Goal: Communication & Community: Answer question/provide support

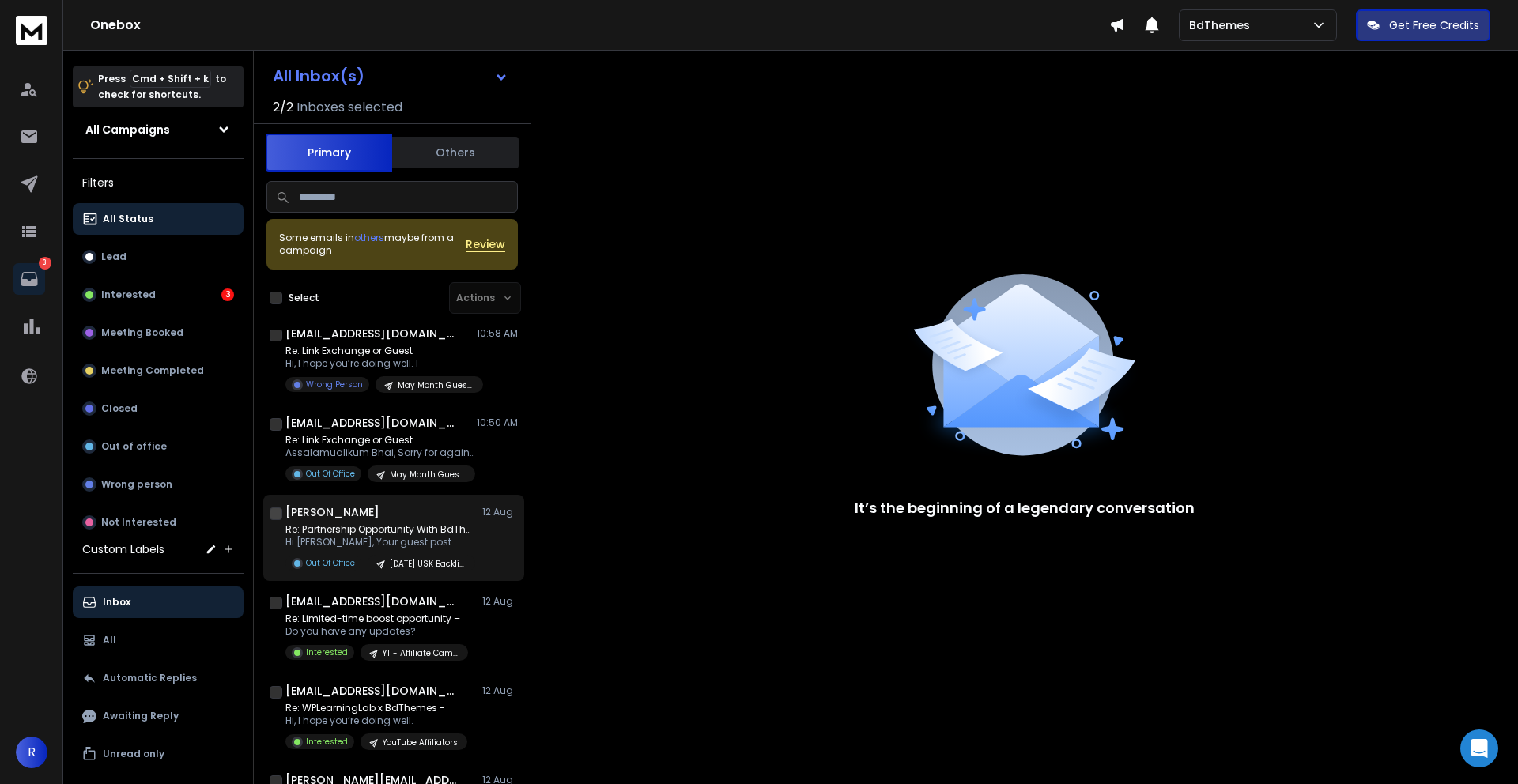
scroll to position [23, 0]
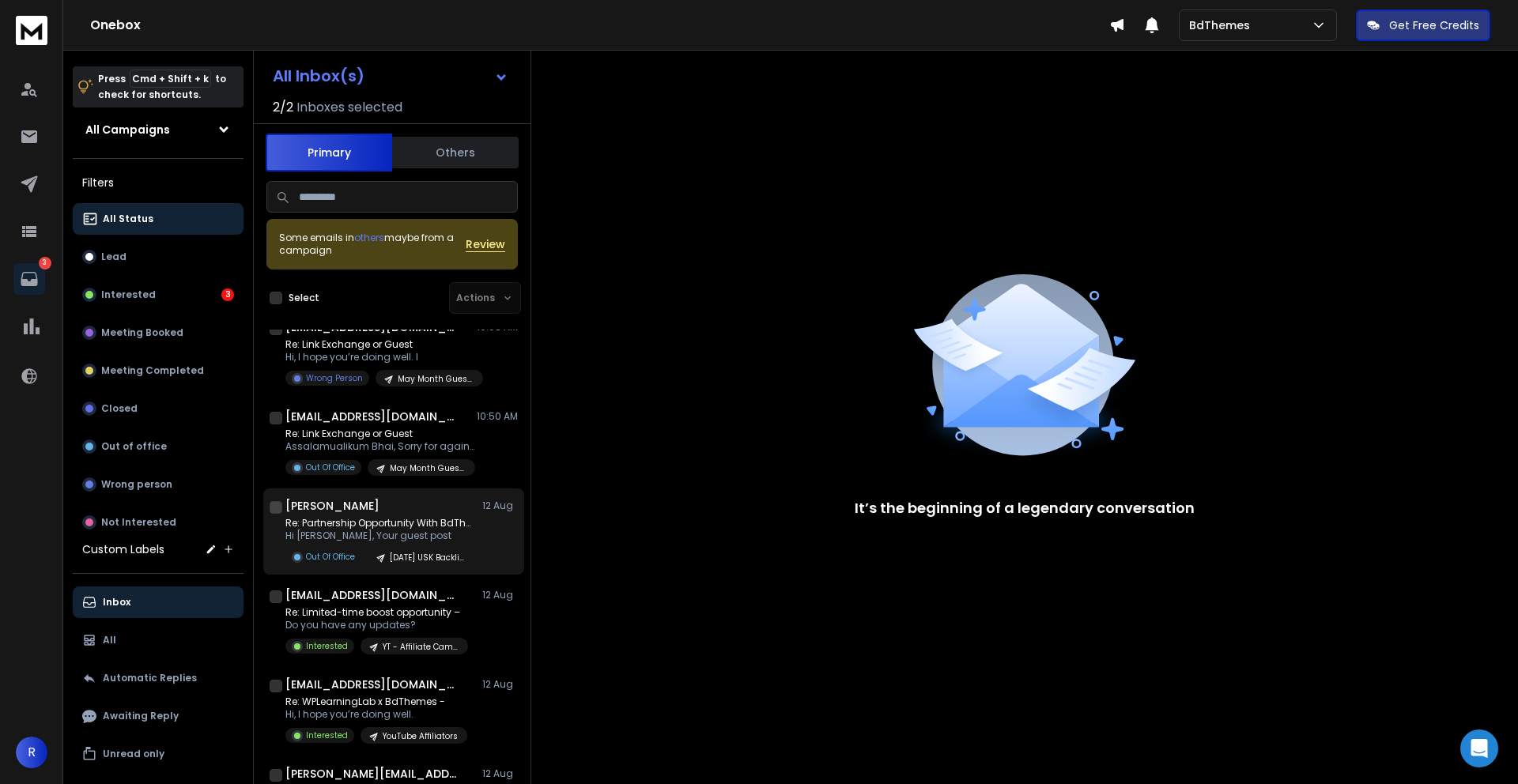
click at [433, 539] on p "Hi [PERSON_NAME], Your guest post" at bounding box center [380, 535] width 190 height 13
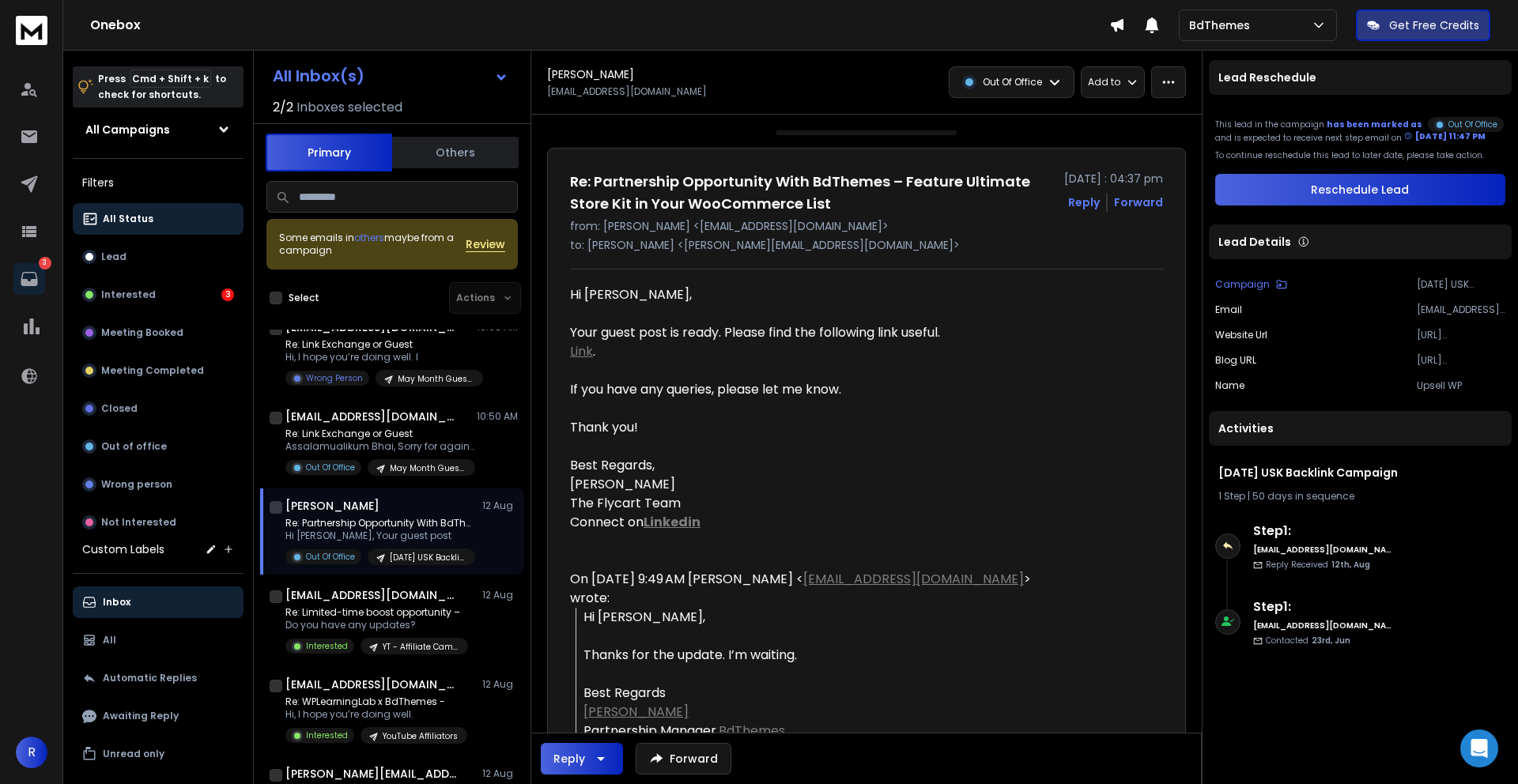
scroll to position [37, 0]
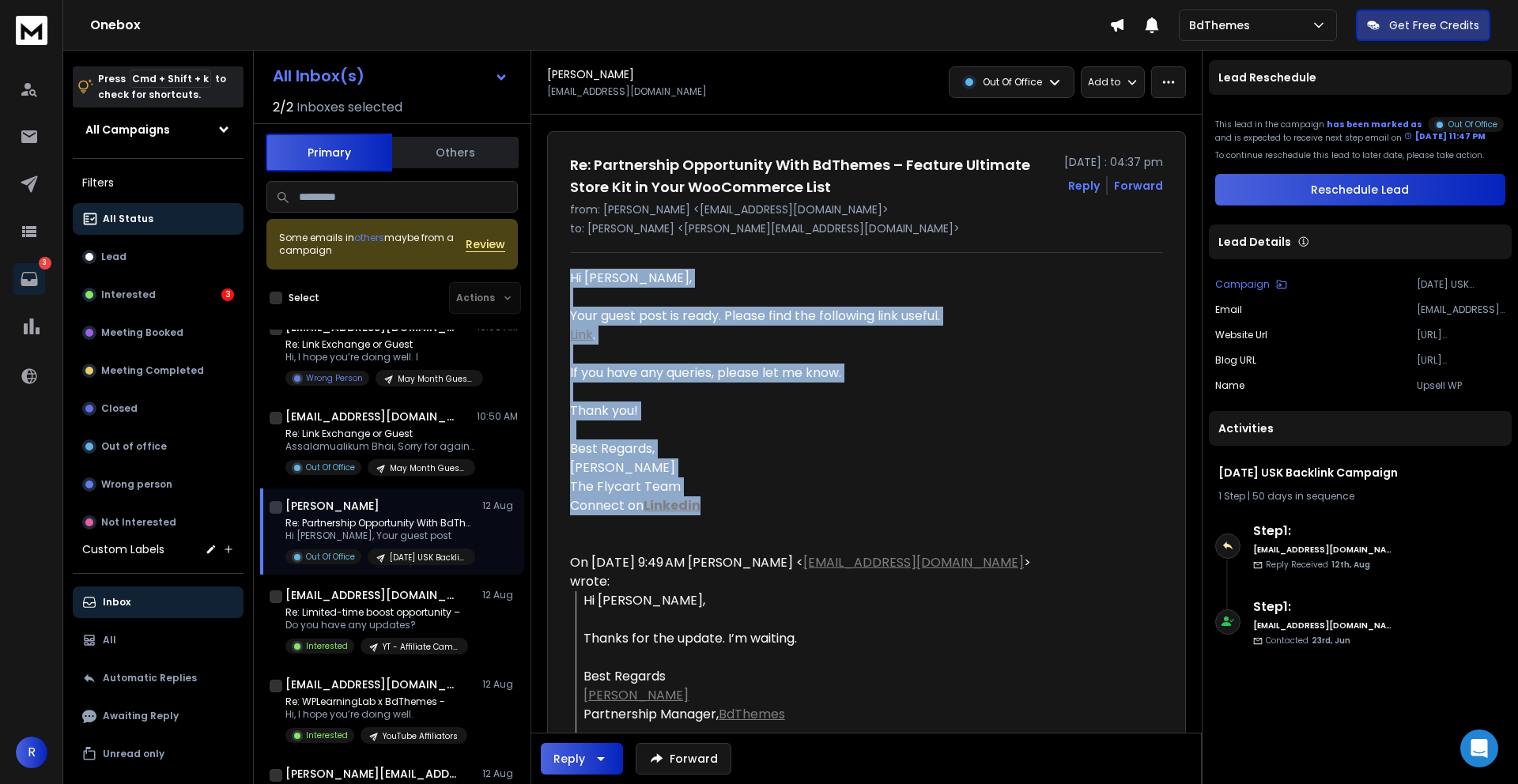
drag, startPoint x: 705, startPoint y: 498, endPoint x: 570, endPoint y: 282, distance: 254.7
click at [570, 282] on div "Hi Mohan, Your guest post is ready. Please find the following link useful. Link…" at bounding box center [801, 402] width 462 height 265
copy div "Hi Mohan, Your guest post is ready. Please find the following link useful. Link…"
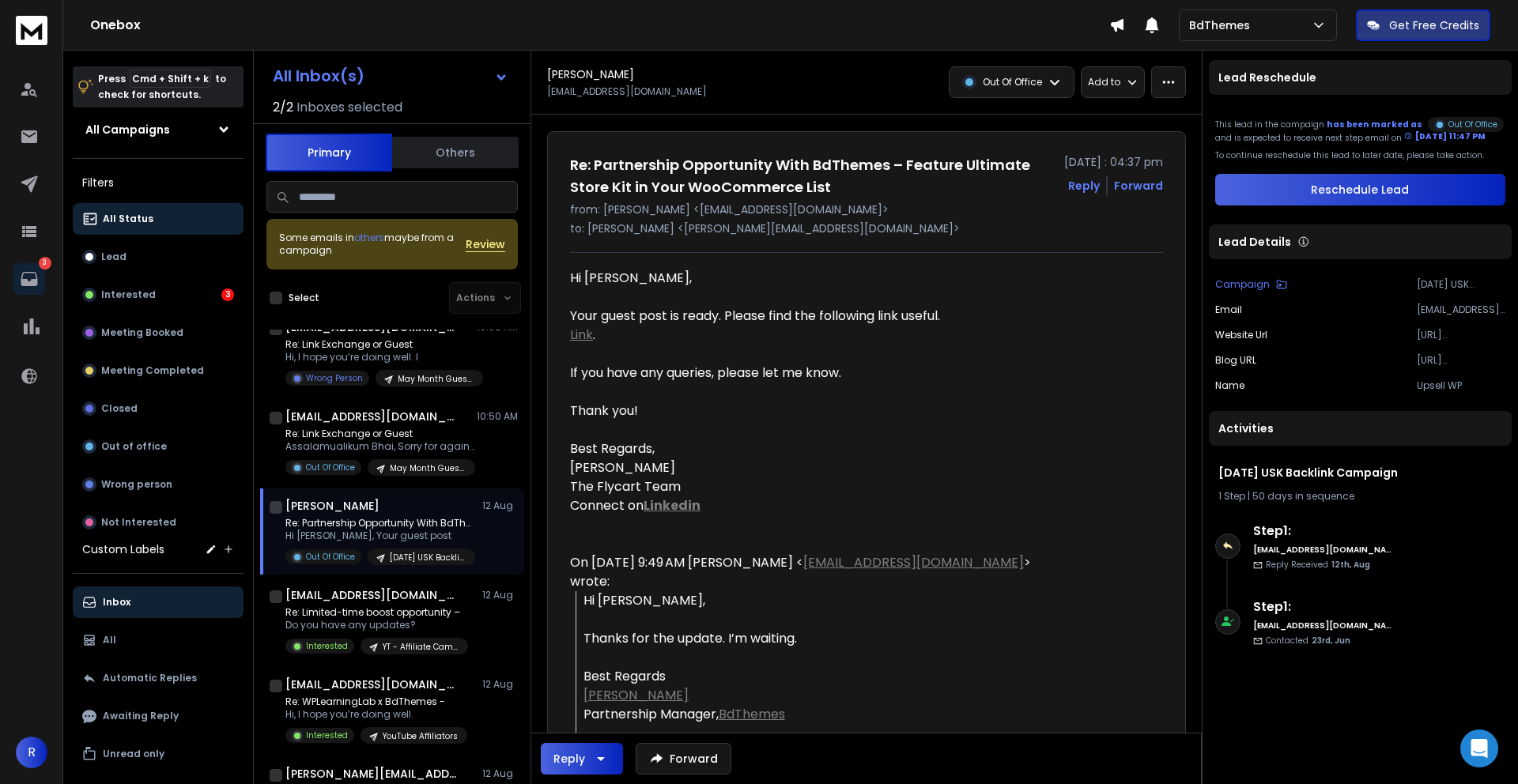
click at [800, 456] on div "Best Regards," at bounding box center [801, 449] width 462 height 19
click at [1079, 186] on button "Reply" at bounding box center [1083, 186] width 32 height 15
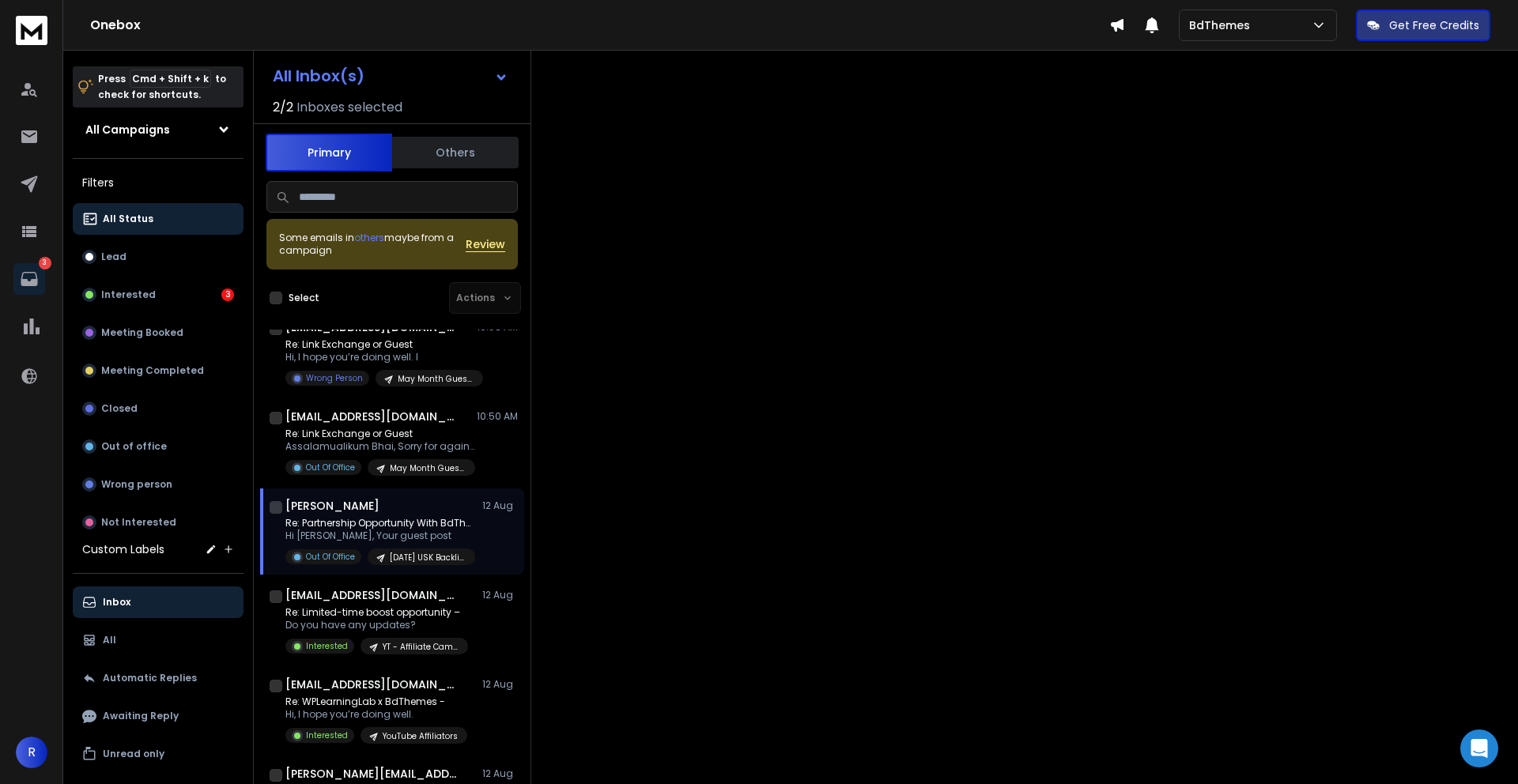
scroll to position [0, 0]
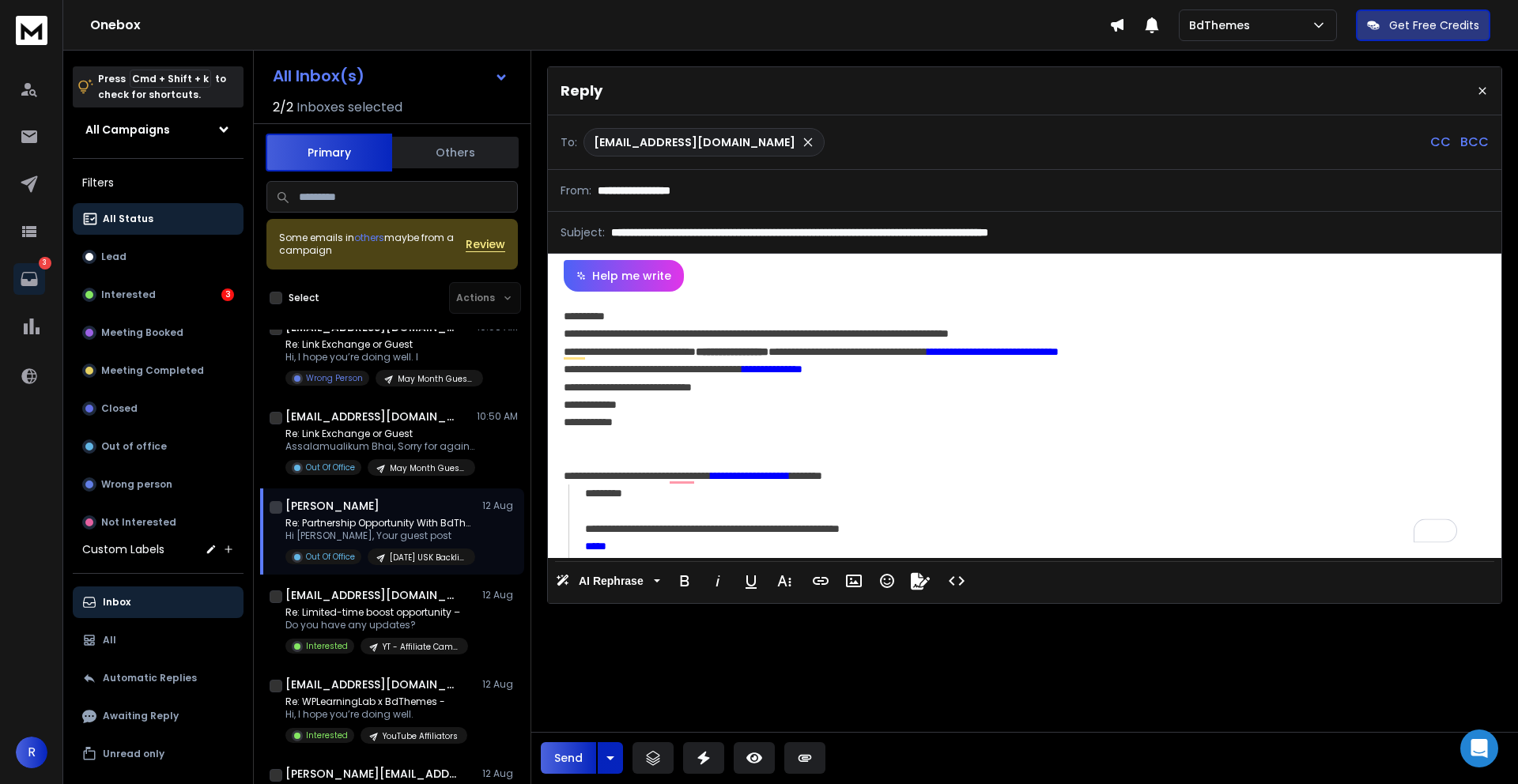
click at [638, 320] on p "**********" at bounding box center [1010, 317] width 894 height 17
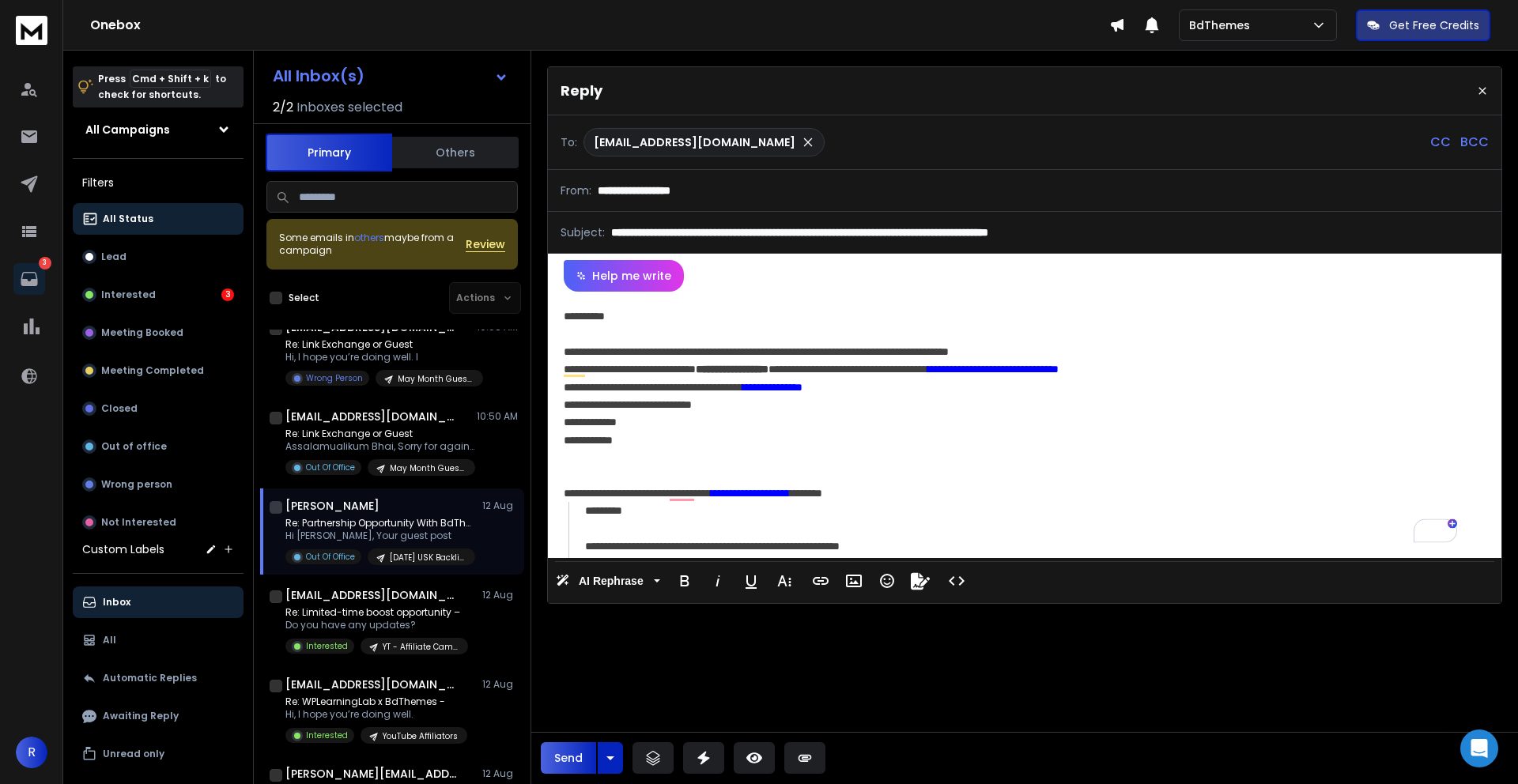
click at [871, 389] on p "**********" at bounding box center [1010, 387] width 894 height 17
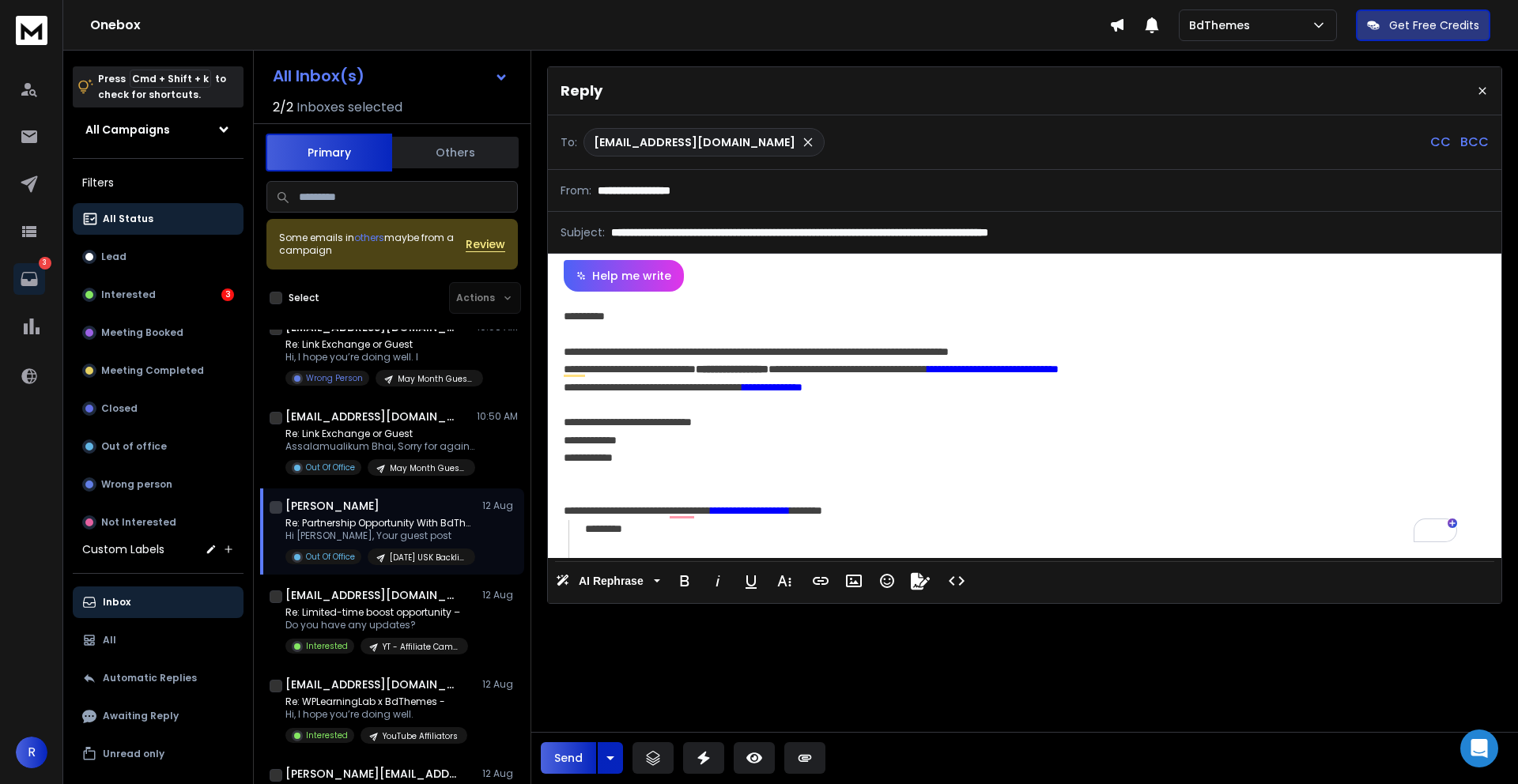
click at [1054, 345] on p "**********" at bounding box center [1010, 351] width 894 height 17
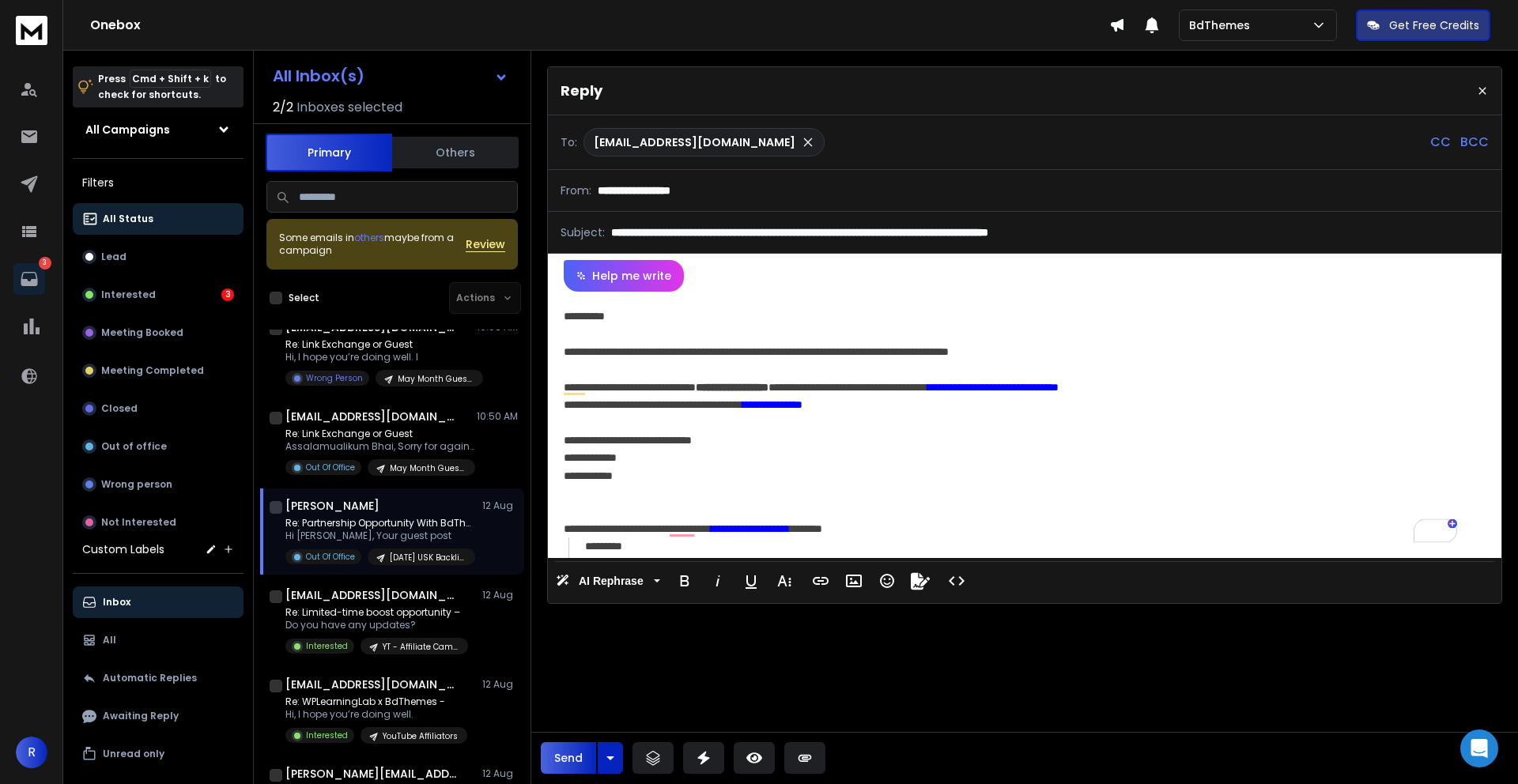
click at [553, 760] on button "Send" at bounding box center [567, 758] width 55 height 32
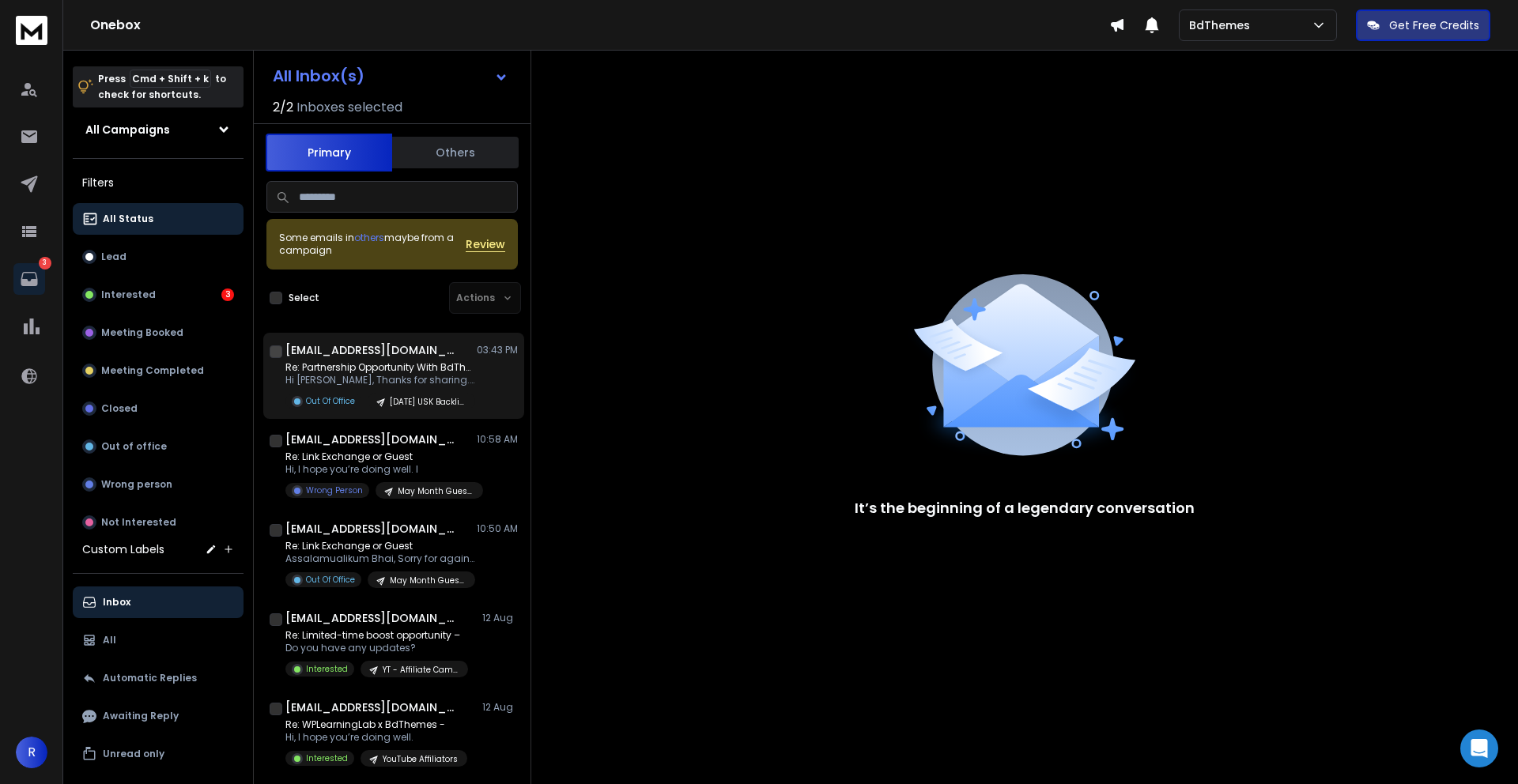
click at [348, 363] on p "Re: Partnership Opportunity With BdThemes" at bounding box center [380, 367] width 190 height 13
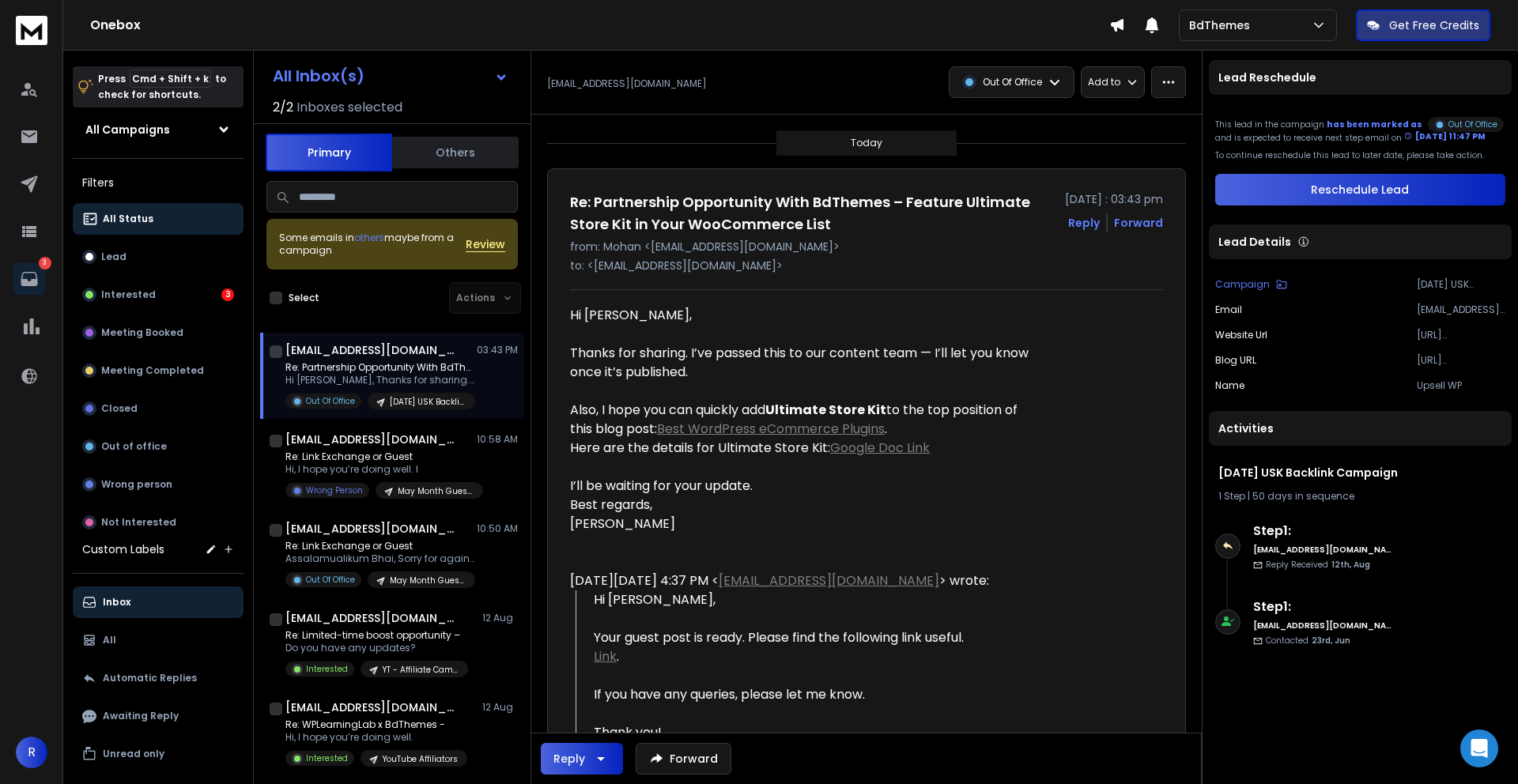
click at [596, 19] on h1 "Onebox" at bounding box center [599, 25] width 1018 height 19
drag, startPoint x: 329, startPoint y: 19, endPoint x: 324, endPoint y: 25, distance: 7.8
click at [329, 19] on h1 "Onebox" at bounding box center [599, 25] width 1018 height 19
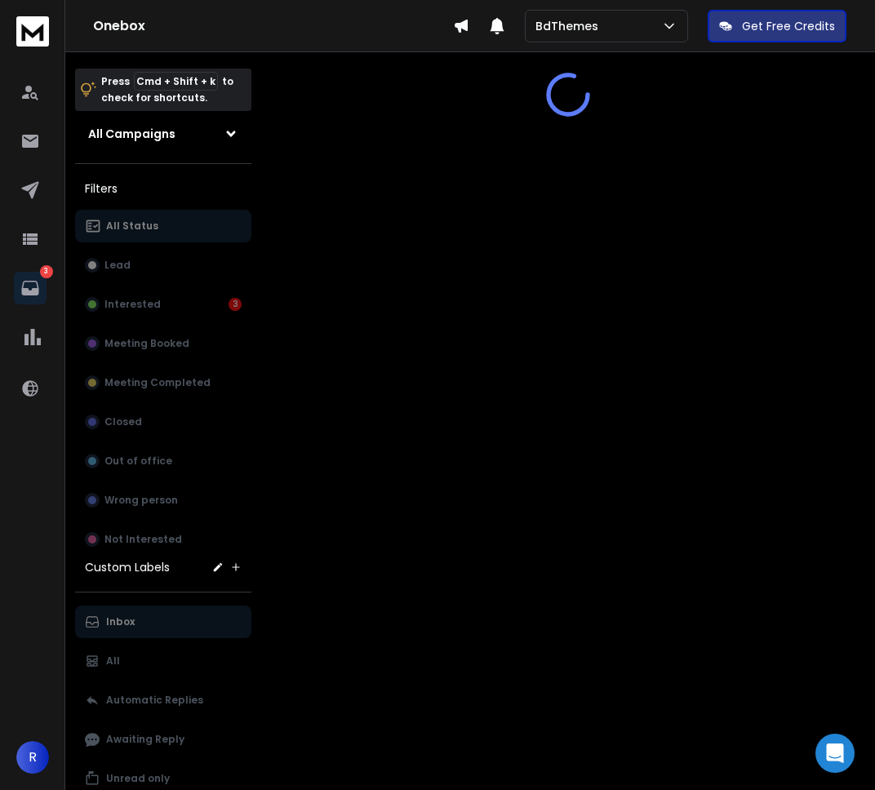
click at [311, 35] on div "Onebox BdThemes Get Free Credits" at bounding box center [437, 26] width 875 height 52
